Goal: Navigation & Orientation: Find specific page/section

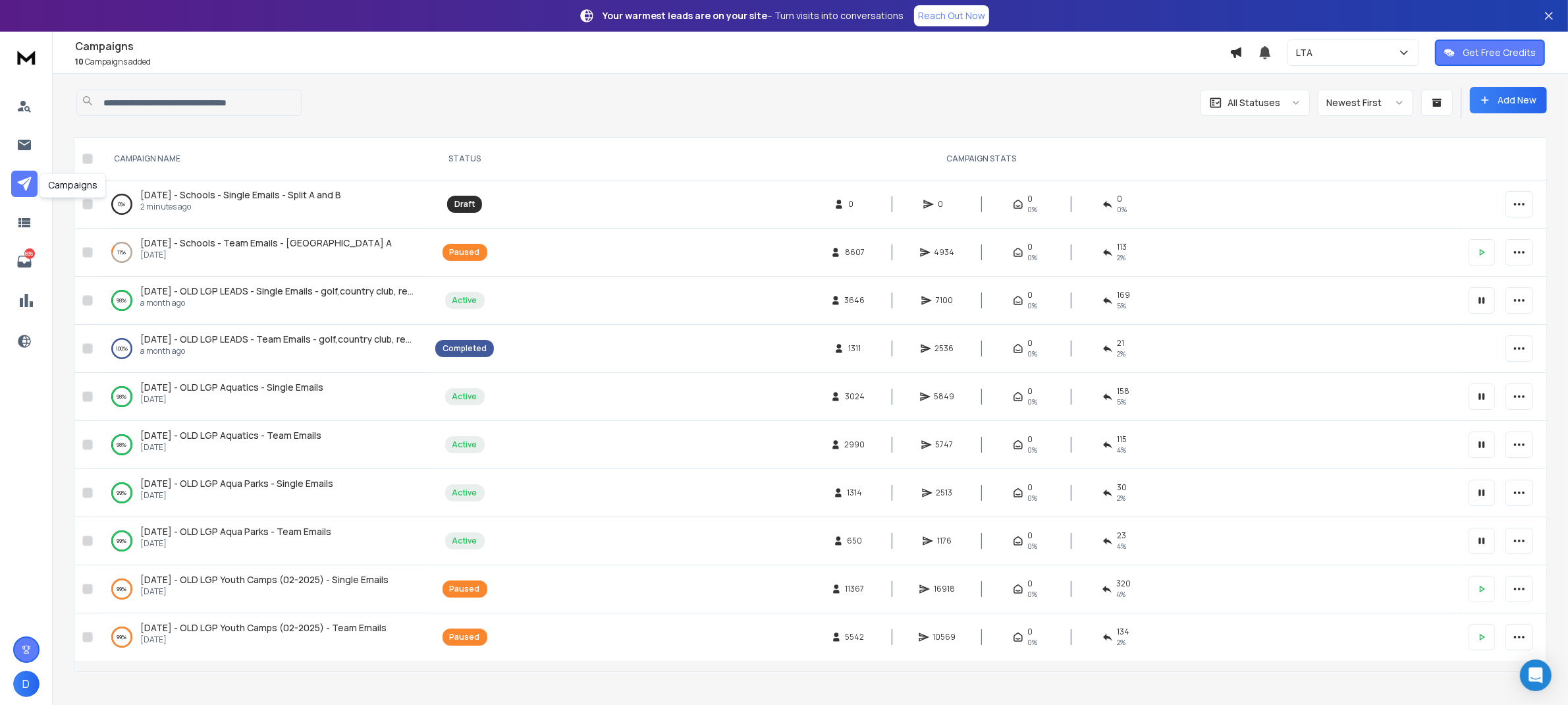
click at [16, 175] on link at bounding box center [24, 183] width 26 height 26
click at [23, 178] on icon at bounding box center [24, 183] width 16 height 16
click at [23, 146] on icon at bounding box center [24, 144] width 13 height 10
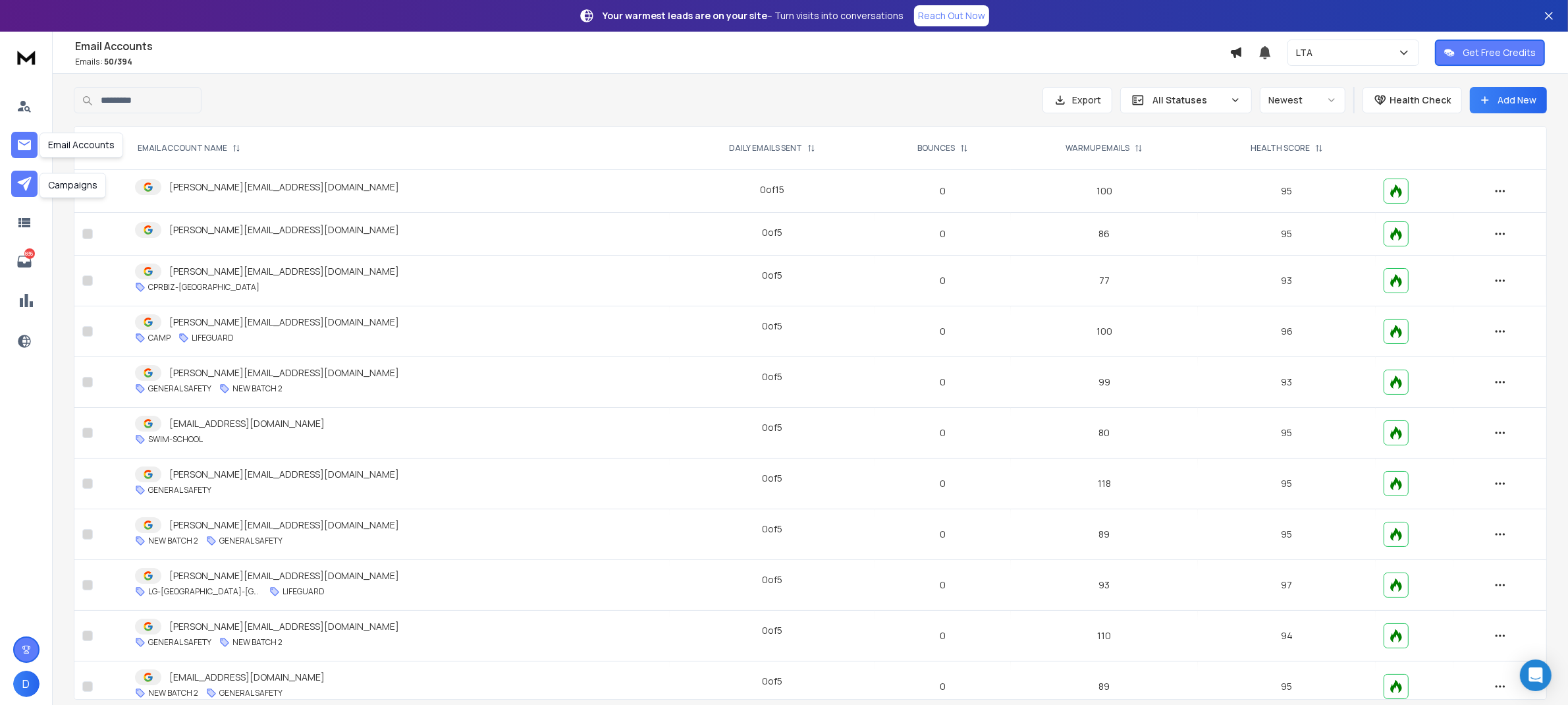
click at [24, 190] on icon at bounding box center [24, 183] width 14 height 14
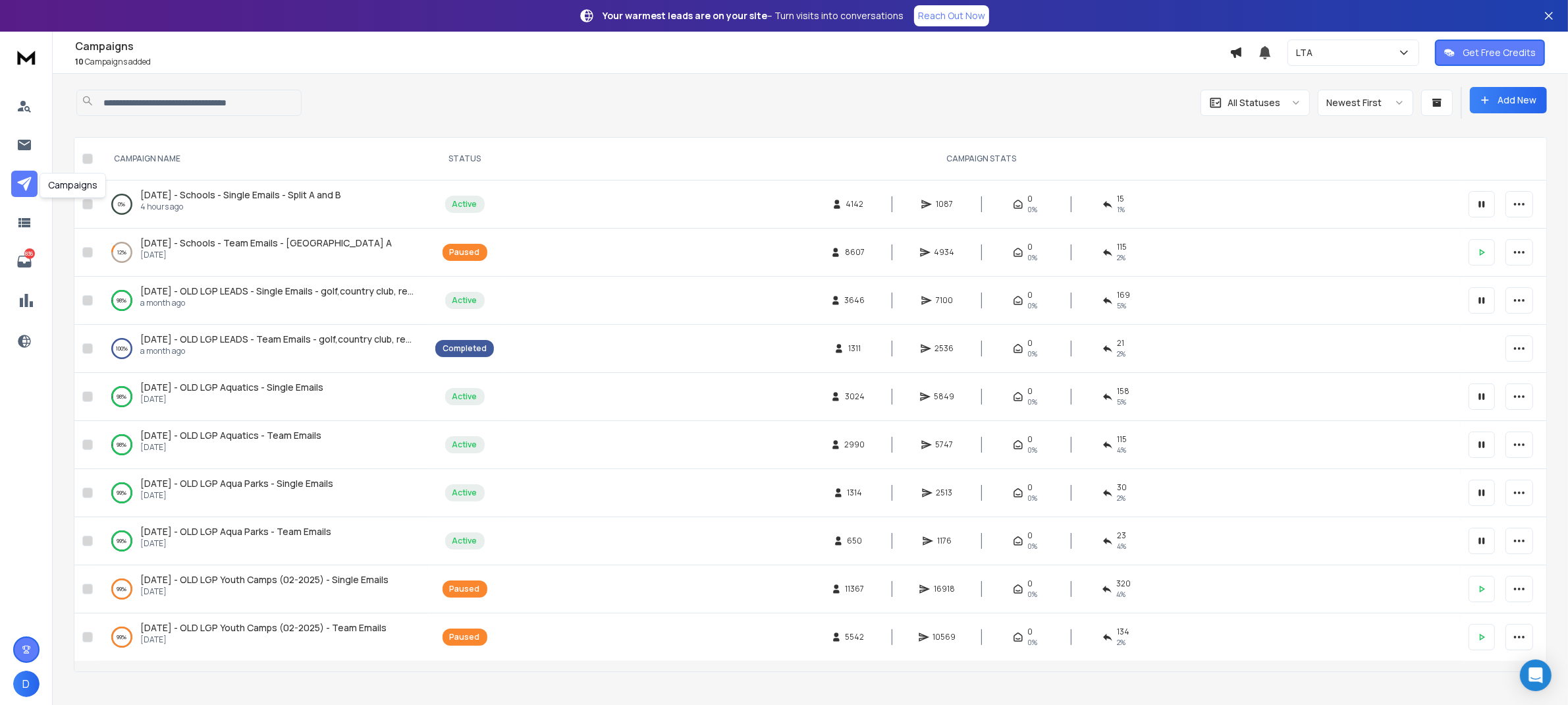
click at [294, 99] on input at bounding box center [189, 102] width 225 height 26
click at [470, 112] on div at bounding box center [442, 103] width 737 height 32
click at [273, 107] on input at bounding box center [189, 102] width 225 height 26
click at [451, 106] on div at bounding box center [442, 103] width 737 height 32
